Goal: Task Accomplishment & Management: Manage account settings

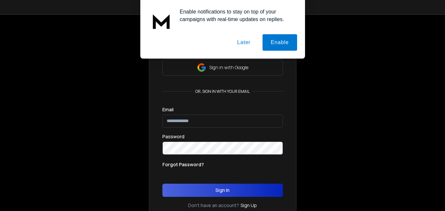
click at [190, 122] on input "email" at bounding box center [222, 121] width 121 height 13
paste input "**********"
type input "**********"
click at [226, 191] on button "Sign In" at bounding box center [222, 190] width 121 height 13
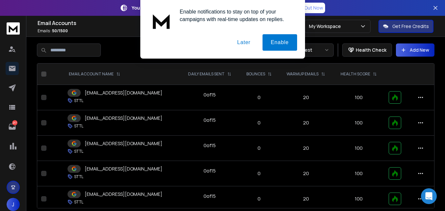
click at [427, 52] on div "Enable notifications to stay on top of your campaigns with real-time updates on…" at bounding box center [222, 29] width 445 height 59
click at [244, 43] on button "Later" at bounding box center [244, 42] width 30 height 16
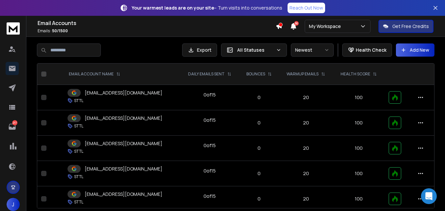
click at [418, 48] on button "Add New" at bounding box center [415, 49] width 39 height 13
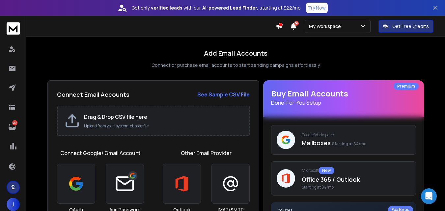
click at [94, 180] on div at bounding box center [76, 184] width 38 height 40
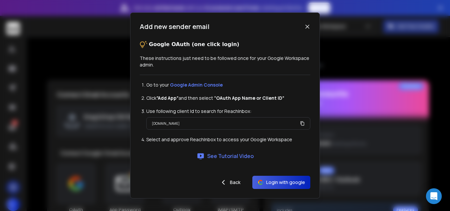
click at [280, 180] on button "Login with google" at bounding box center [281, 182] width 58 height 13
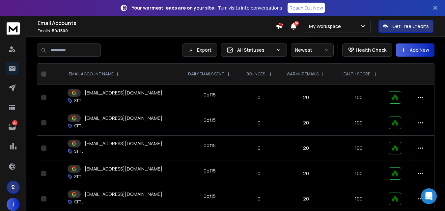
click at [427, 51] on button "Add New" at bounding box center [415, 49] width 39 height 13
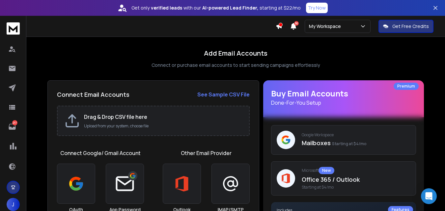
click at [84, 186] on div at bounding box center [76, 184] width 38 height 40
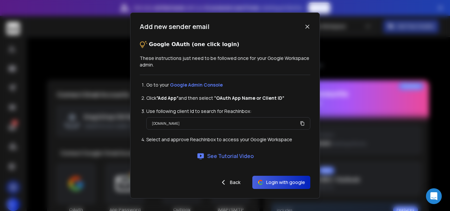
click at [278, 182] on button "Login with google" at bounding box center [281, 182] width 58 height 13
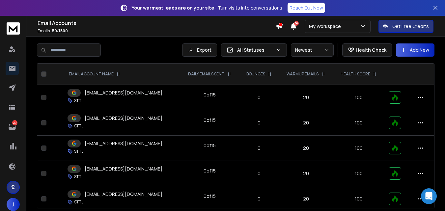
click at [418, 54] on button "Add New" at bounding box center [415, 49] width 39 height 13
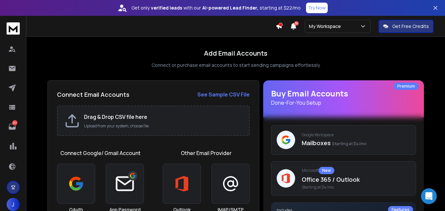
click at [69, 190] on icon at bounding box center [76, 184] width 16 height 20
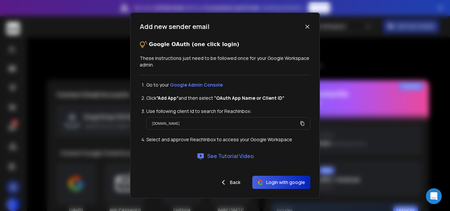
click at [277, 180] on button "Login with google" at bounding box center [281, 182] width 58 height 13
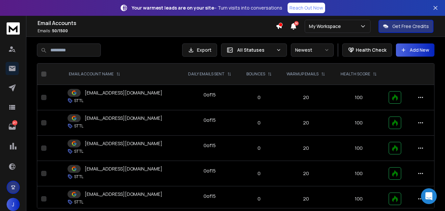
click at [422, 56] on button "Add New" at bounding box center [415, 49] width 39 height 13
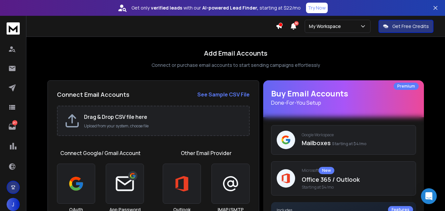
click at [73, 184] on icon at bounding box center [76, 184] width 16 height 20
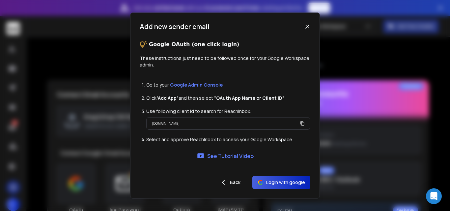
click at [264, 184] on icon at bounding box center [261, 183] width 6 height 6
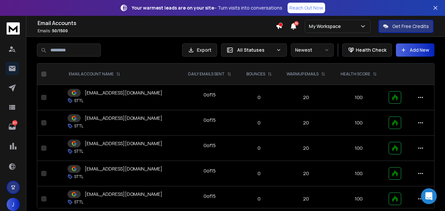
click at [413, 53] on button "Add New" at bounding box center [415, 49] width 39 height 13
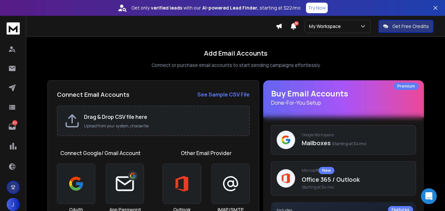
click at [82, 181] on icon at bounding box center [76, 184] width 16 height 20
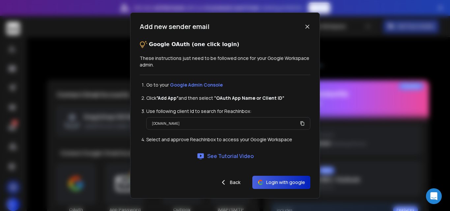
click at [282, 184] on button "Login with google" at bounding box center [281, 182] width 58 height 13
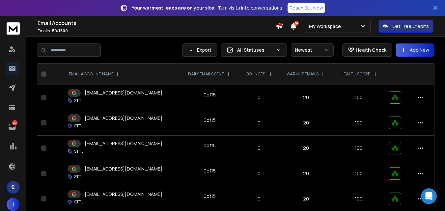
click at [422, 50] on button "Add New" at bounding box center [415, 49] width 39 height 13
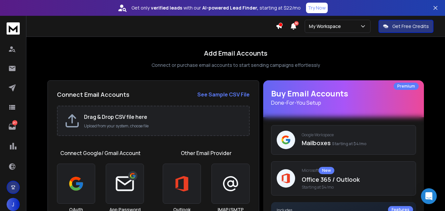
click at [88, 172] on div at bounding box center [76, 184] width 38 height 40
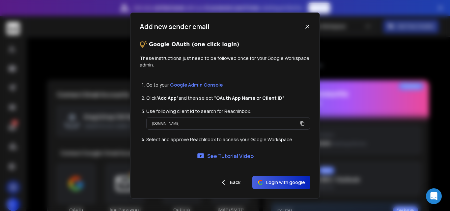
click at [283, 182] on button "Login with google" at bounding box center [281, 182] width 58 height 13
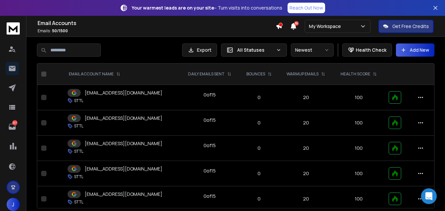
click at [427, 51] on button "Add New" at bounding box center [415, 49] width 39 height 13
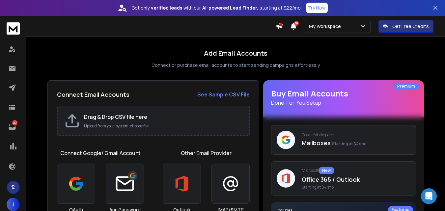
click at [72, 189] on icon at bounding box center [75, 188] width 11 height 6
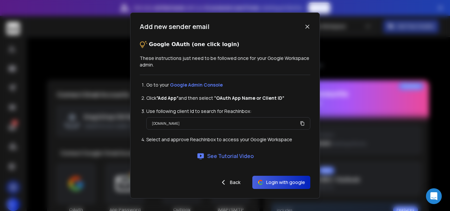
click at [293, 182] on button "Login with google" at bounding box center [281, 182] width 58 height 13
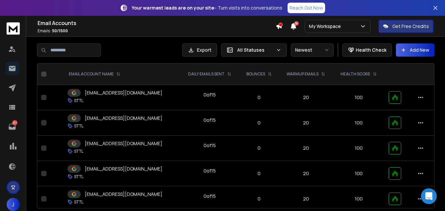
click at [411, 49] on button "Add New" at bounding box center [415, 49] width 39 height 13
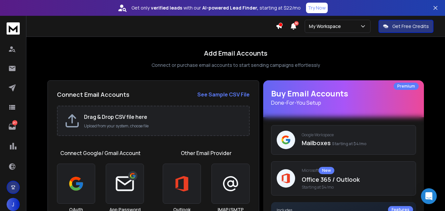
click at [95, 177] on div at bounding box center [76, 184] width 38 height 40
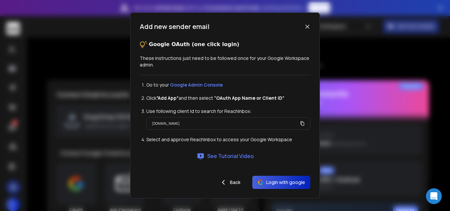
click at [280, 182] on button "Login with google" at bounding box center [281, 182] width 58 height 13
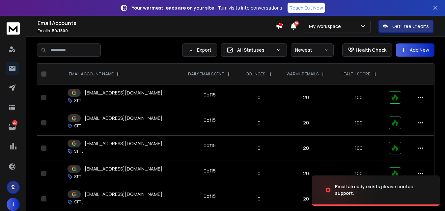
click at [418, 48] on button "Add New" at bounding box center [415, 49] width 39 height 13
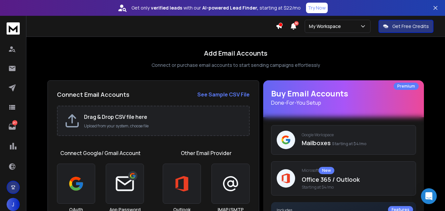
click at [59, 199] on div at bounding box center [76, 184] width 38 height 40
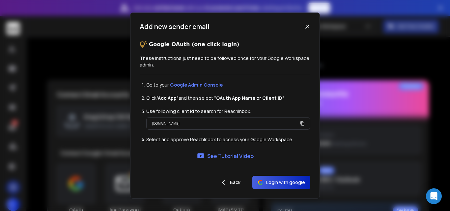
click at [268, 179] on button "Login with google" at bounding box center [281, 182] width 58 height 13
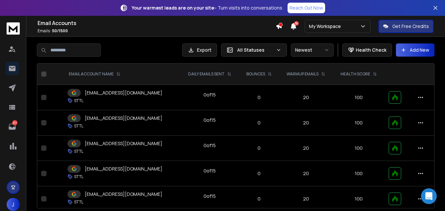
click at [413, 47] on button "Add New" at bounding box center [415, 49] width 39 height 13
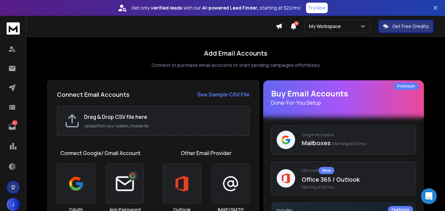
click at [73, 181] on icon at bounding box center [76, 184] width 16 height 20
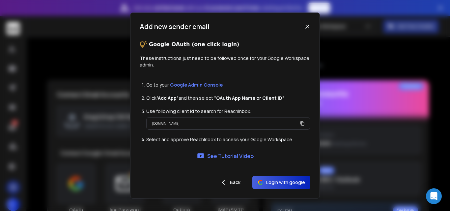
click at [274, 180] on button "Login with google" at bounding box center [281, 182] width 58 height 13
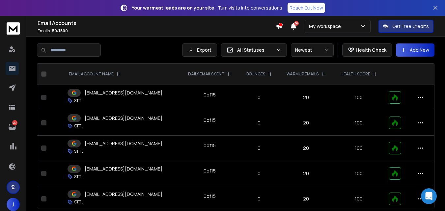
click at [420, 46] on button "Add New" at bounding box center [415, 49] width 39 height 13
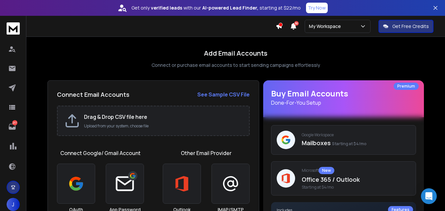
click at [71, 178] on icon at bounding box center [76, 184] width 16 height 20
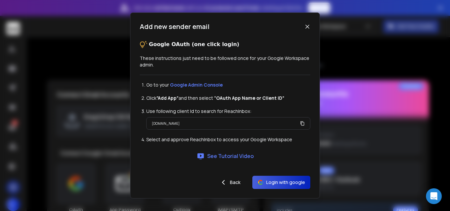
click at [283, 180] on button "Login with google" at bounding box center [281, 182] width 58 height 13
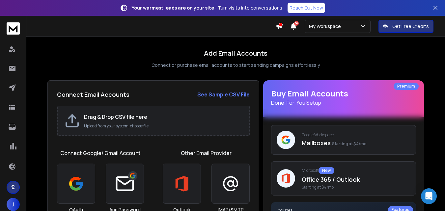
click at [75, 172] on div at bounding box center [76, 184] width 38 height 40
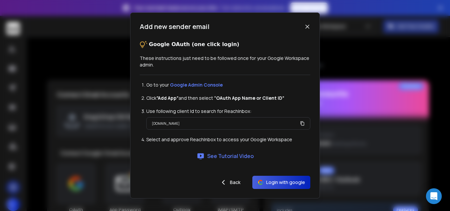
click at [276, 180] on button "Login with google" at bounding box center [281, 182] width 58 height 13
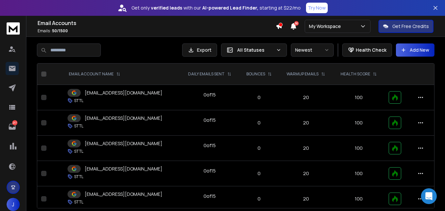
click at [413, 50] on button "Add New" at bounding box center [415, 49] width 39 height 13
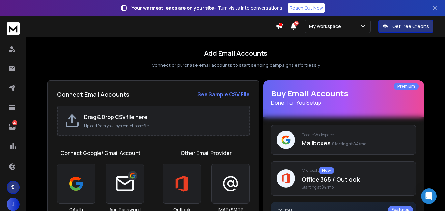
click at [70, 200] on div at bounding box center [76, 184] width 38 height 40
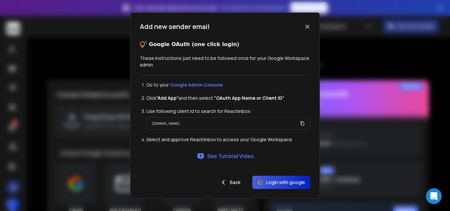
click at [280, 180] on button "Login with google" at bounding box center [281, 182] width 58 height 13
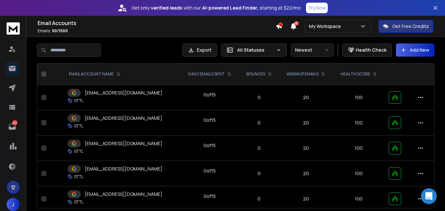
click at [419, 49] on button "Add New" at bounding box center [415, 49] width 39 height 13
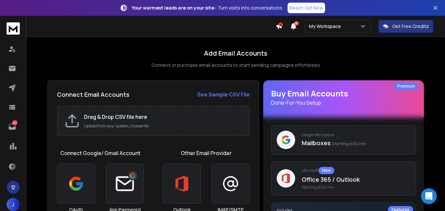
click at [81, 180] on icon at bounding box center [76, 184] width 16 height 20
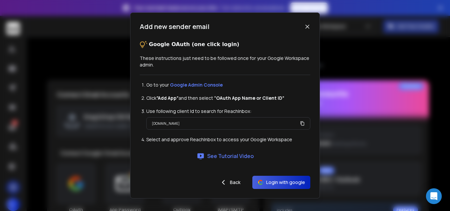
click at [277, 181] on button "Login with google" at bounding box center [281, 182] width 58 height 13
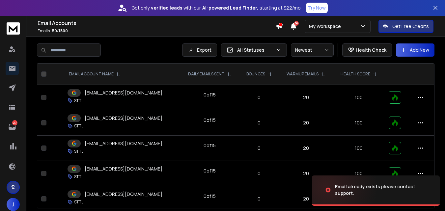
click at [419, 51] on button "Add New" at bounding box center [415, 49] width 39 height 13
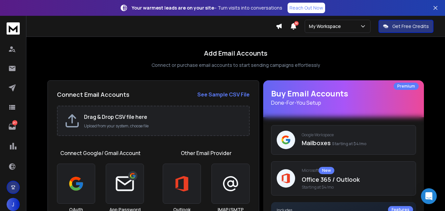
click at [71, 178] on icon at bounding box center [76, 184] width 16 height 20
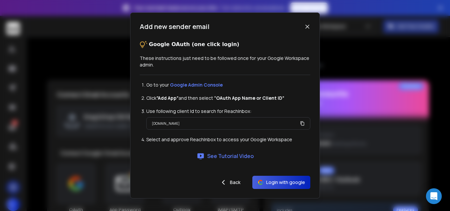
click at [279, 179] on button "Login with google" at bounding box center [281, 182] width 58 height 13
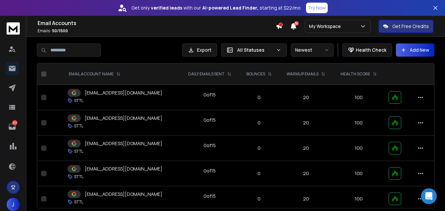
click at [429, 49] on button "Add New" at bounding box center [415, 49] width 39 height 13
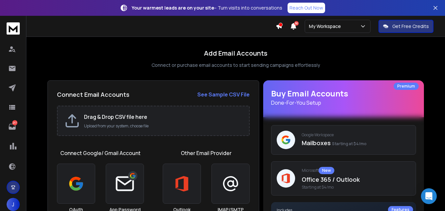
click at [74, 186] on icon at bounding box center [76, 184] width 16 height 20
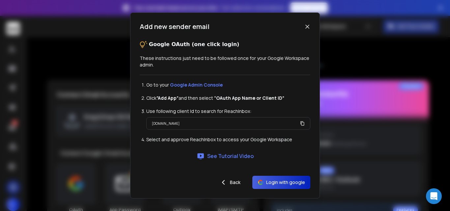
click at [273, 178] on button "Login with google" at bounding box center [281, 182] width 58 height 13
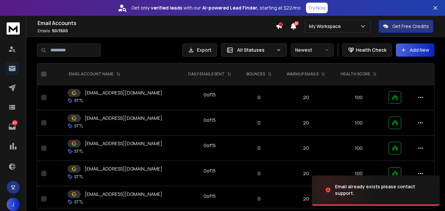
click at [417, 48] on button "Add New" at bounding box center [415, 49] width 39 height 13
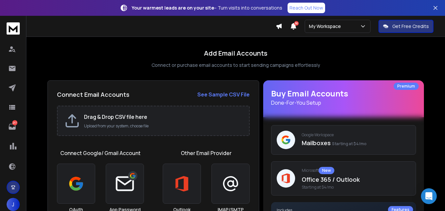
click at [83, 171] on div at bounding box center [76, 184] width 38 height 40
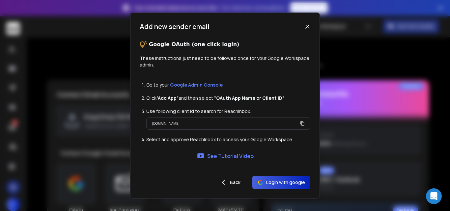
click at [277, 182] on button "Login with google" at bounding box center [281, 182] width 58 height 13
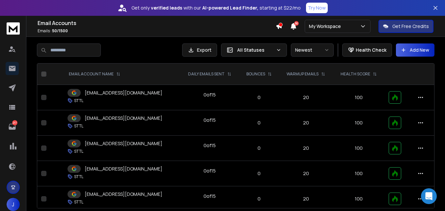
click at [411, 51] on button "Add New" at bounding box center [415, 49] width 39 height 13
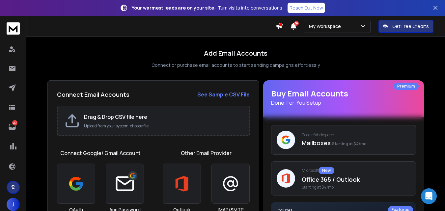
click at [80, 184] on icon at bounding box center [79, 186] width 7 height 7
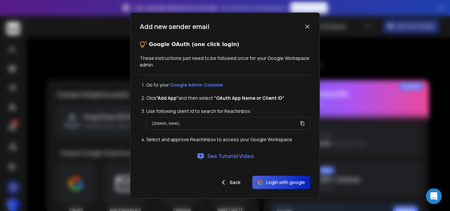
click at [282, 179] on button "Login with google" at bounding box center [281, 182] width 58 height 13
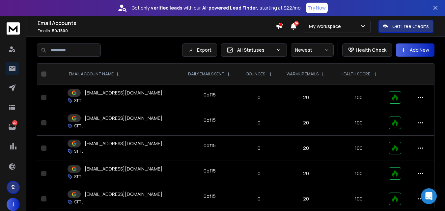
click at [413, 54] on button "Add New" at bounding box center [415, 49] width 39 height 13
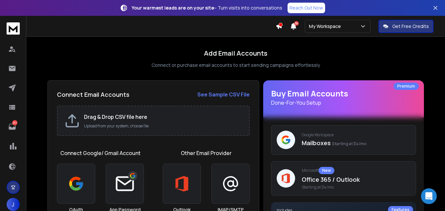
click at [88, 178] on div at bounding box center [76, 184] width 38 height 40
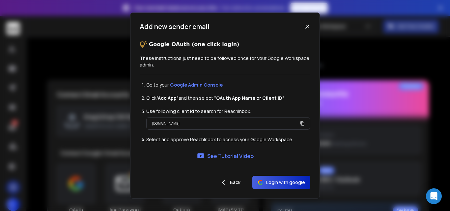
click at [264, 183] on icon at bounding box center [261, 183] width 6 height 6
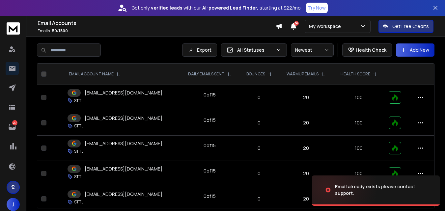
click at [415, 48] on button "Add New" at bounding box center [415, 49] width 39 height 13
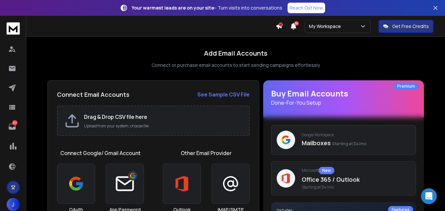
click at [87, 175] on div at bounding box center [76, 184] width 38 height 40
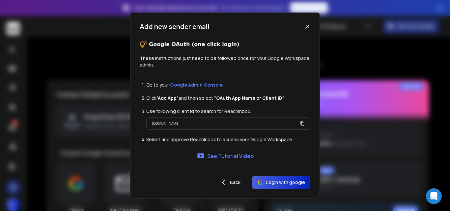
click at [274, 182] on button "Login with google" at bounding box center [281, 182] width 58 height 13
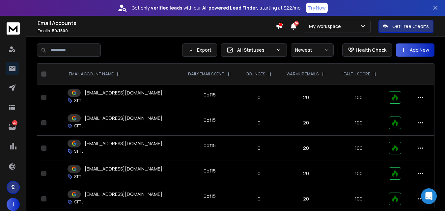
click at [415, 49] on button "Add New" at bounding box center [415, 49] width 39 height 13
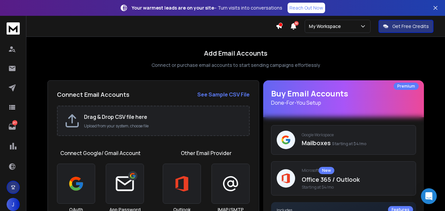
click at [79, 171] on div at bounding box center [76, 184] width 38 height 40
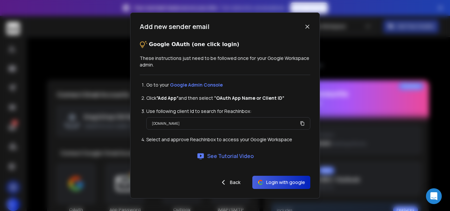
click at [282, 184] on button "Login with google" at bounding box center [281, 182] width 58 height 13
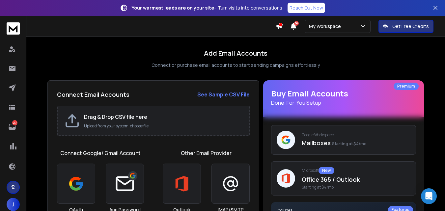
click at [76, 184] on icon at bounding box center [76, 184] width 16 height 20
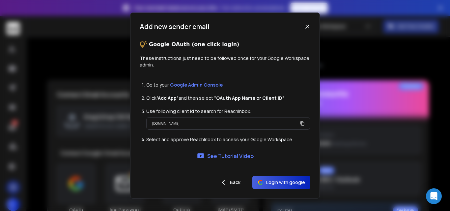
click at [264, 181] on icon at bounding box center [261, 183] width 6 height 6
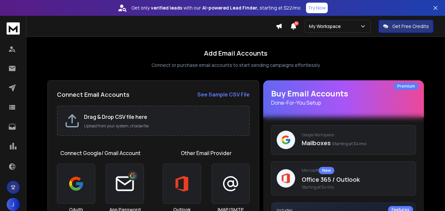
click at [76, 180] on icon at bounding box center [76, 184] width 16 height 20
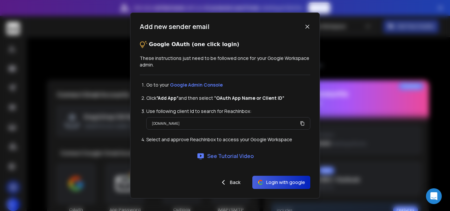
click at [278, 175] on div "Google OAuth (one click login) These instructions just need to be followed once…" at bounding box center [225, 115] width 171 height 149
click at [275, 180] on button "Login with google" at bounding box center [281, 182] width 58 height 13
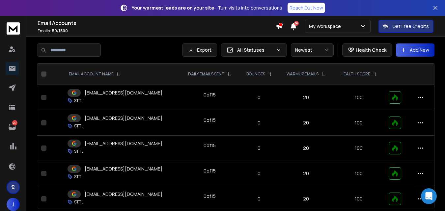
click at [410, 48] on button "Add New" at bounding box center [415, 49] width 39 height 13
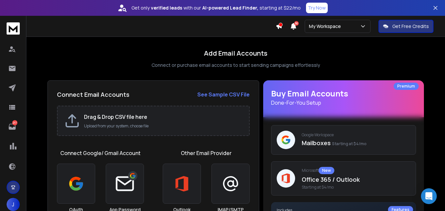
click at [88, 188] on div at bounding box center [76, 184] width 38 height 40
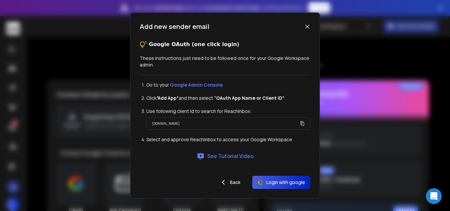
click at [264, 185] on icon at bounding box center [261, 183] width 6 height 6
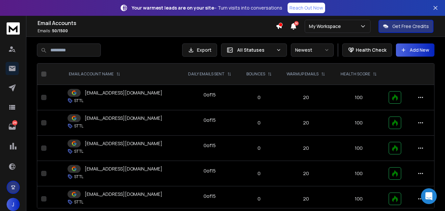
click at [412, 55] on button "Add New" at bounding box center [415, 49] width 39 height 13
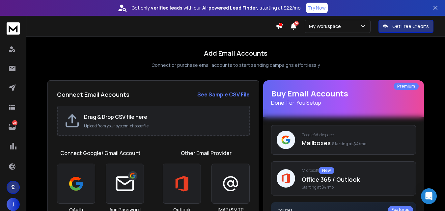
click at [88, 187] on div at bounding box center [76, 184] width 38 height 40
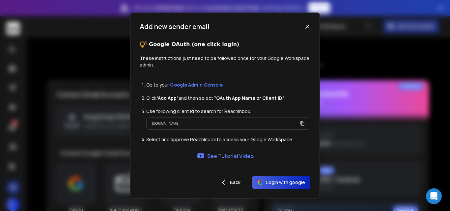
click at [264, 181] on icon at bounding box center [261, 183] width 6 height 6
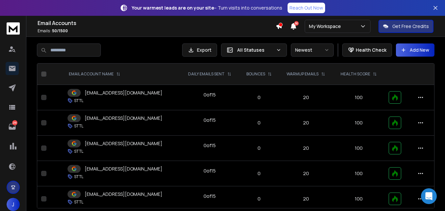
click at [416, 50] on button "Add New" at bounding box center [415, 49] width 39 height 13
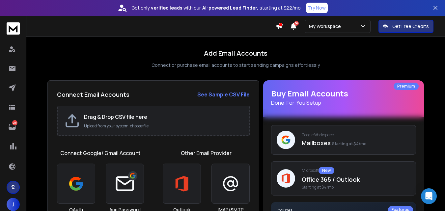
click at [77, 187] on icon at bounding box center [76, 184] width 16 height 20
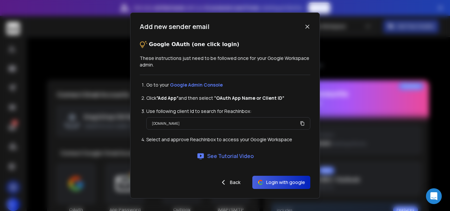
click at [277, 182] on button "Login with google" at bounding box center [281, 182] width 58 height 13
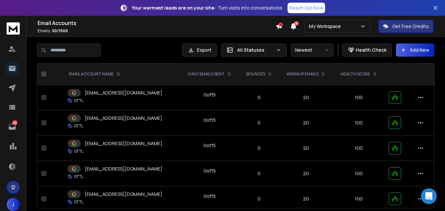
click at [421, 51] on button "Add New" at bounding box center [415, 49] width 39 height 13
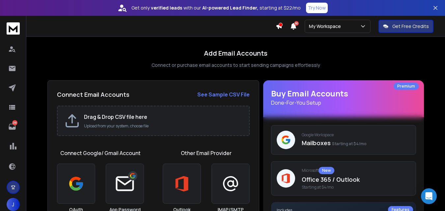
click at [91, 180] on div at bounding box center [76, 184] width 38 height 40
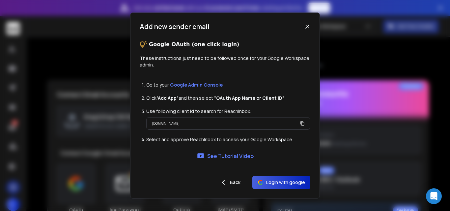
click at [275, 181] on button "Login with google" at bounding box center [281, 182] width 58 height 13
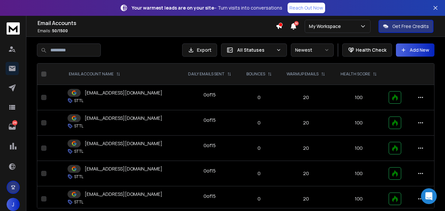
click at [410, 50] on button "Add New" at bounding box center [415, 49] width 39 height 13
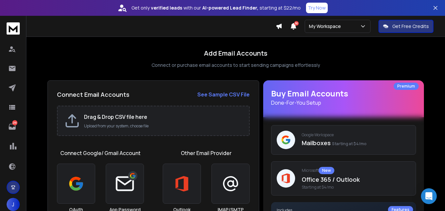
click at [76, 190] on icon at bounding box center [75, 188] width 11 height 6
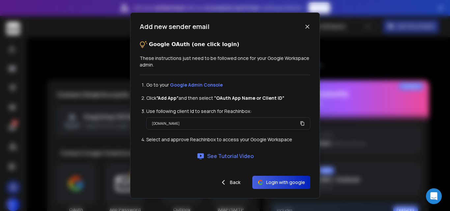
click at [265, 178] on button "Login with google" at bounding box center [281, 182] width 58 height 13
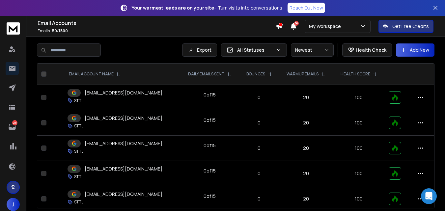
click at [417, 48] on button "Add New" at bounding box center [415, 49] width 39 height 13
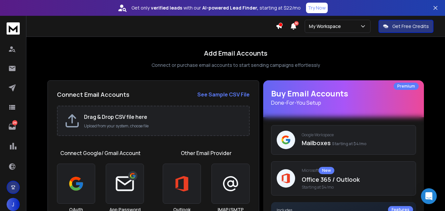
click at [71, 187] on icon at bounding box center [75, 188] width 11 height 6
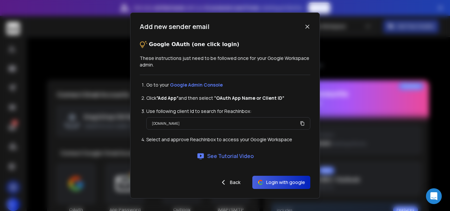
click at [283, 182] on button "Login with google" at bounding box center [281, 182] width 58 height 13
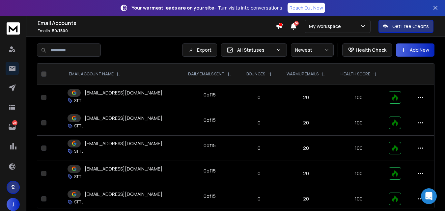
click at [414, 53] on button "Add New" at bounding box center [415, 49] width 39 height 13
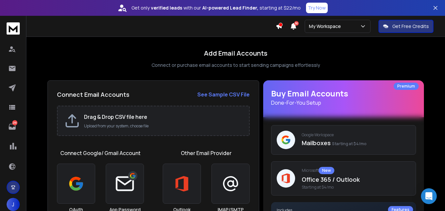
click at [74, 184] on icon at bounding box center [76, 184] width 16 height 20
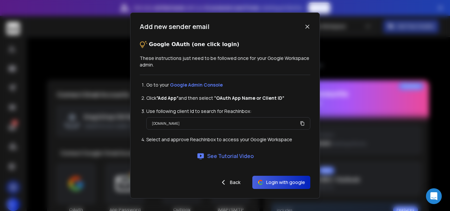
click at [276, 181] on button "Login with google" at bounding box center [281, 182] width 58 height 13
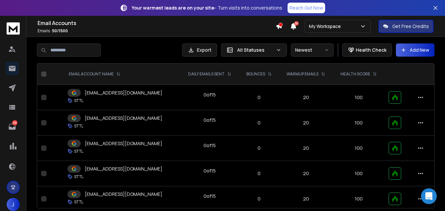
click at [420, 48] on button "Add New" at bounding box center [415, 49] width 39 height 13
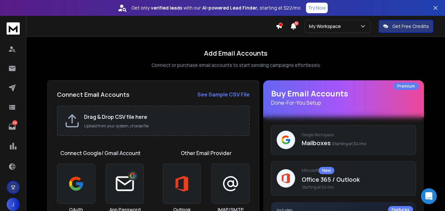
click at [81, 178] on icon at bounding box center [76, 184] width 16 height 20
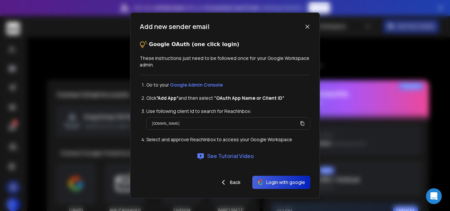
click at [281, 179] on button "Login with google" at bounding box center [281, 182] width 58 height 13
